Goal: Find specific page/section: Find specific page/section

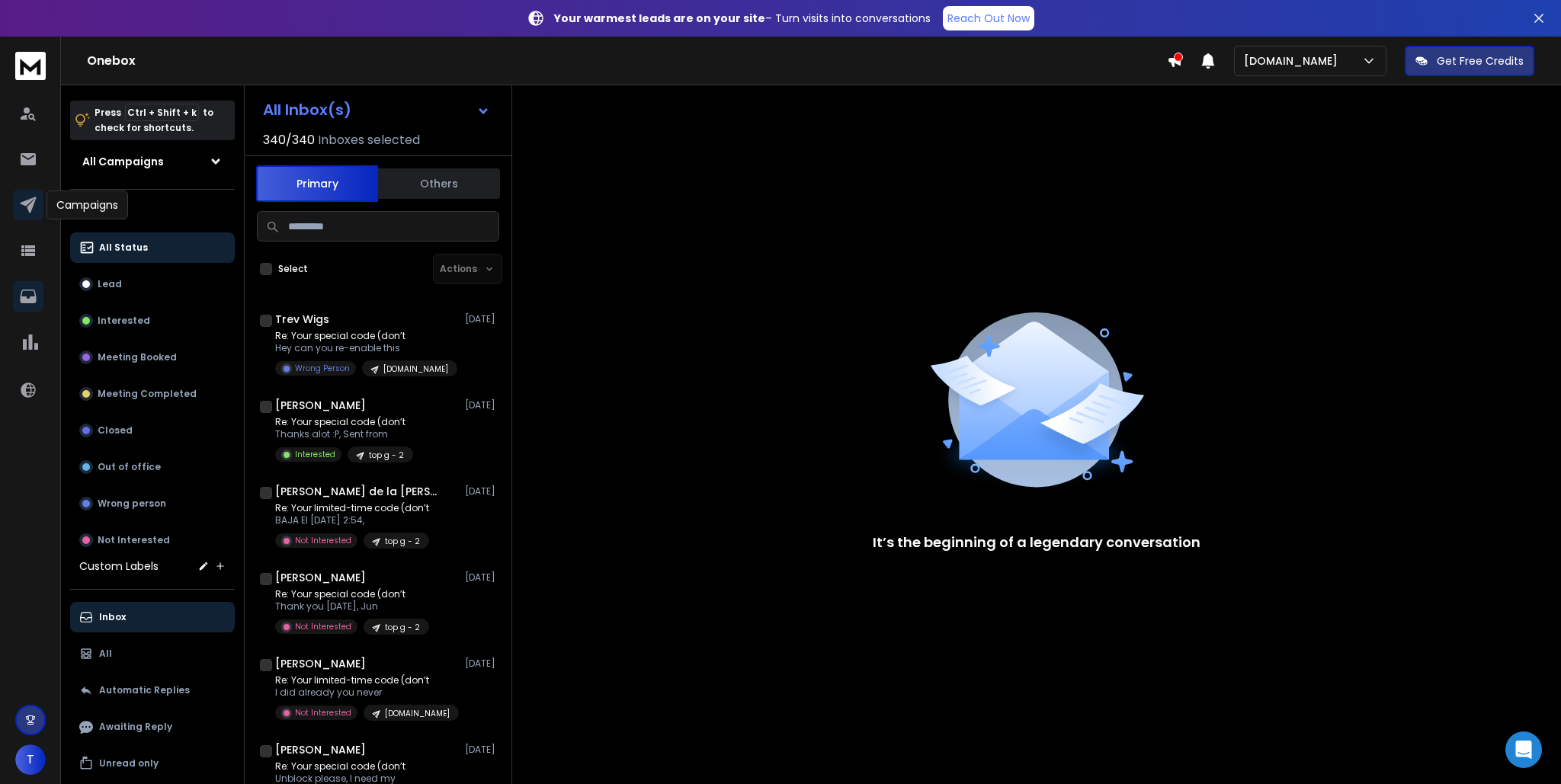
click at [38, 208] on link at bounding box center [28, 205] width 30 height 30
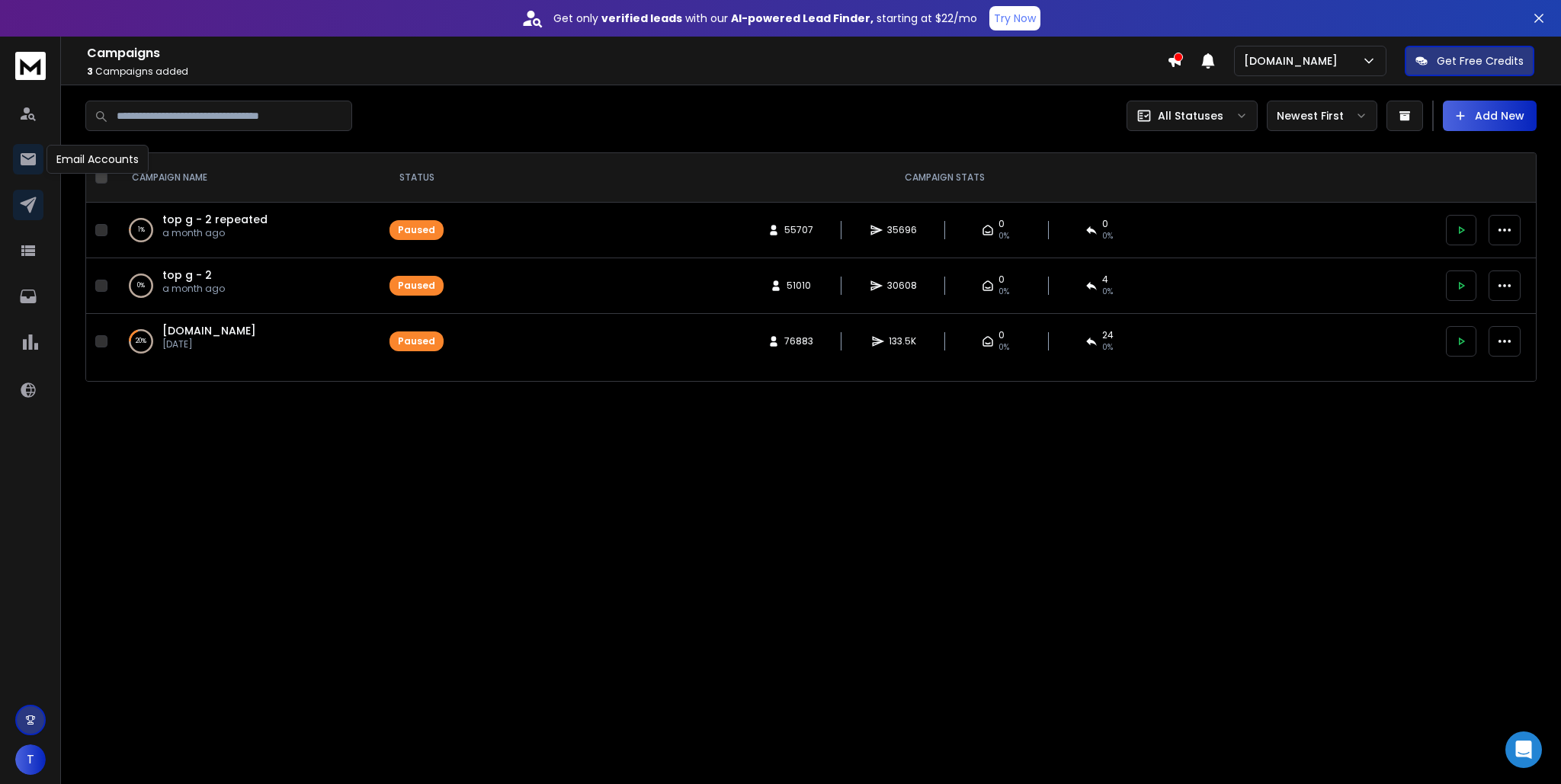
click at [25, 160] on icon at bounding box center [28, 159] width 15 height 12
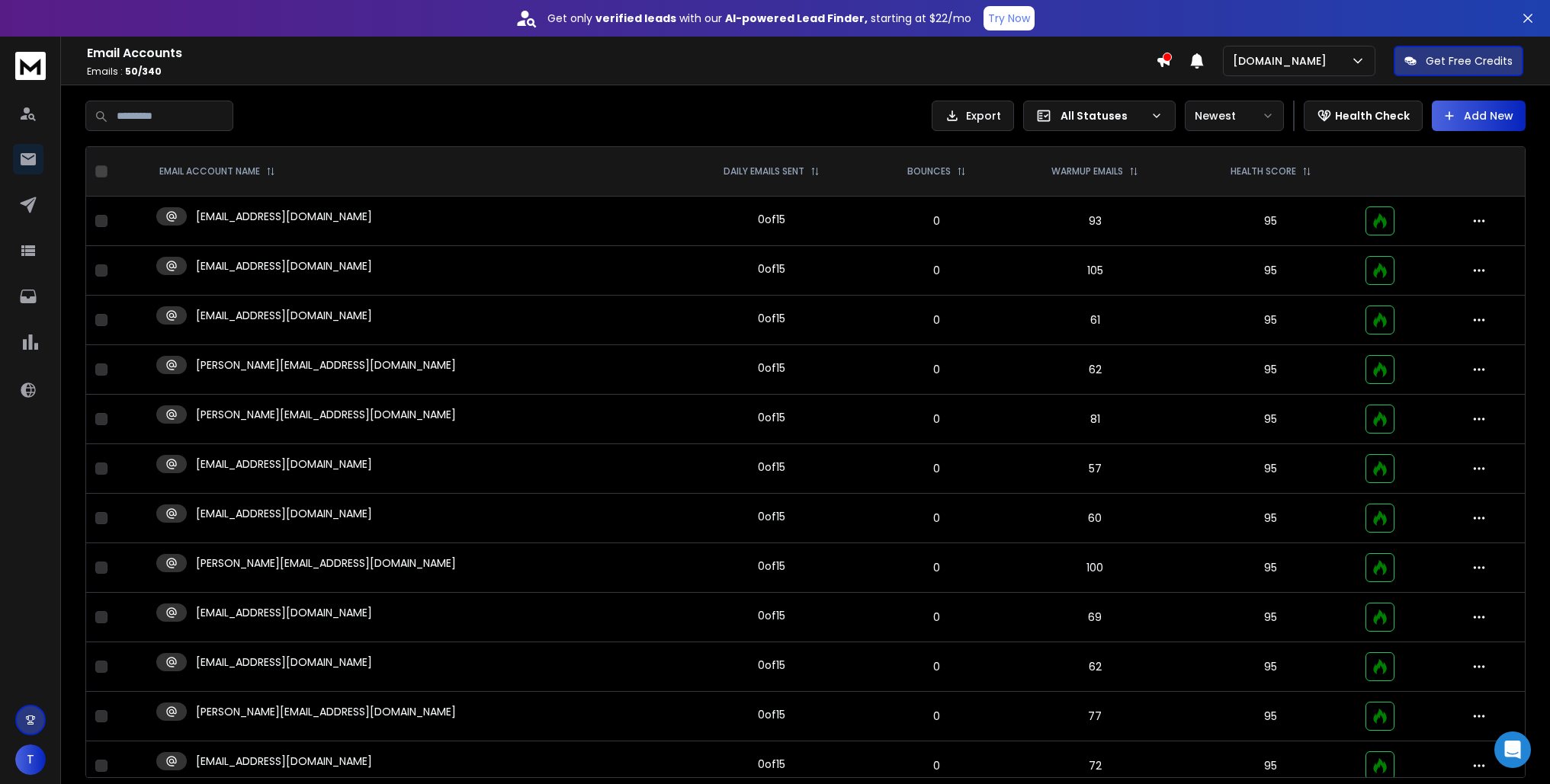
click at [1533, 722] on div "Export All Statuses Newest Health Check Add New EMAIL ACCOUNT NAME DAILY EMAILS…" at bounding box center [806, 439] width 1489 height 708
click at [652, 124] on div at bounding box center [504, 116] width 837 height 30
